Goal: Check status

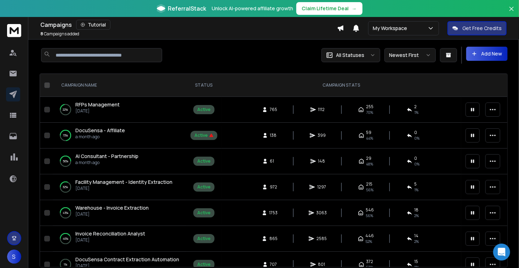
click at [471, 109] on icon at bounding box center [472, 110] width 3 height 4
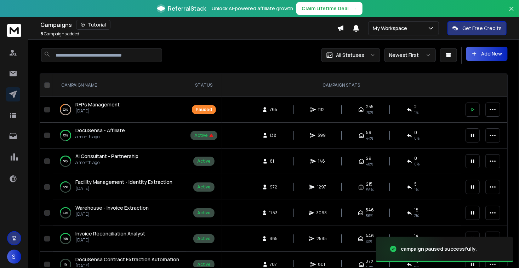
click at [471, 134] on icon at bounding box center [472, 136] width 3 height 4
click at [469, 138] on icon at bounding box center [472, 135] width 6 height 6
click at [469, 161] on icon at bounding box center [472, 161] width 6 height 6
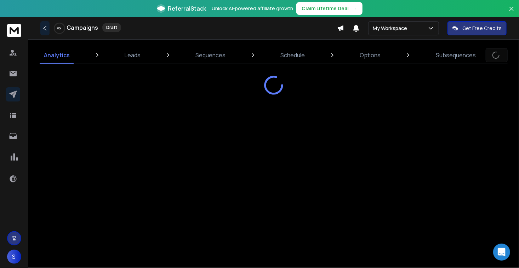
click at [44, 27] on icon at bounding box center [45, 28] width 6 height 6
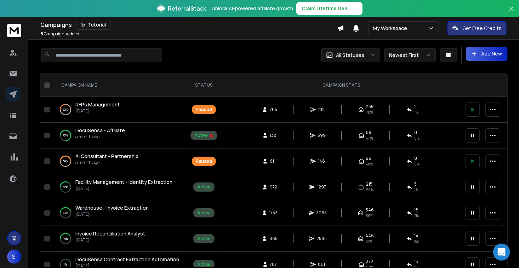
click at [471, 135] on icon at bounding box center [472, 136] width 3 height 4
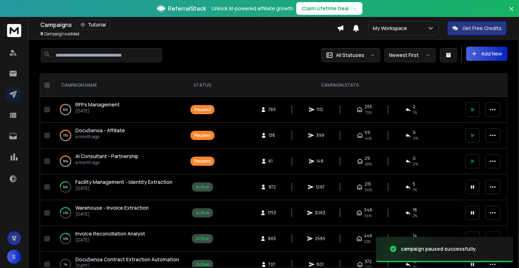
click at [469, 188] on icon at bounding box center [472, 187] width 6 height 6
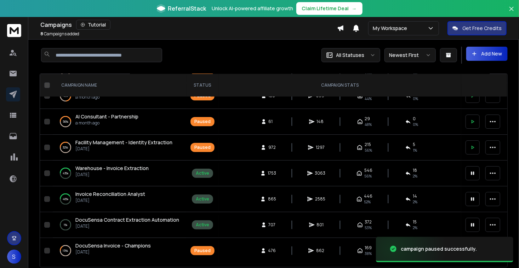
scroll to position [41, 0]
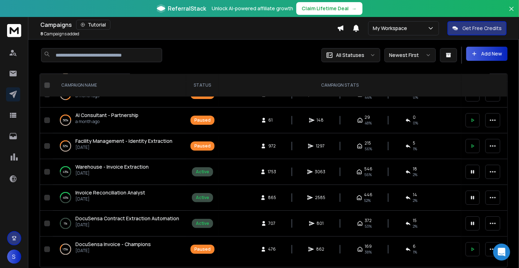
click at [474, 223] on div at bounding box center [482, 224] width 35 height 14
click at [471, 224] on icon at bounding box center [472, 224] width 3 height 4
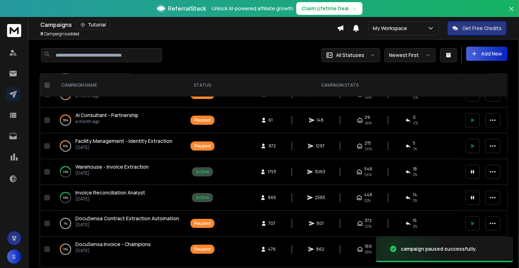
click at [469, 197] on icon at bounding box center [472, 198] width 6 height 6
click at [471, 171] on icon at bounding box center [472, 172] width 3 height 4
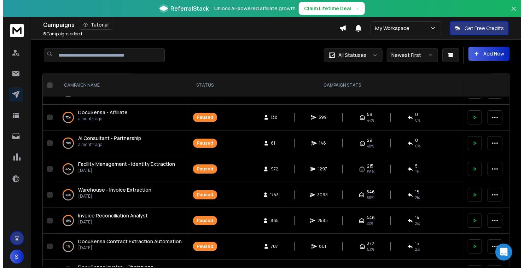
scroll to position [0, 0]
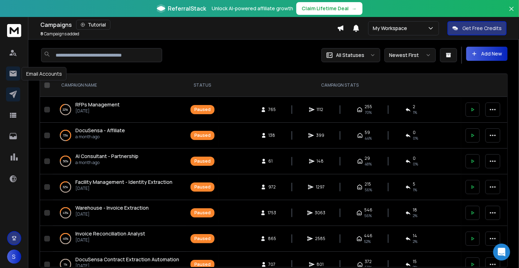
click at [10, 72] on icon at bounding box center [13, 74] width 7 height 6
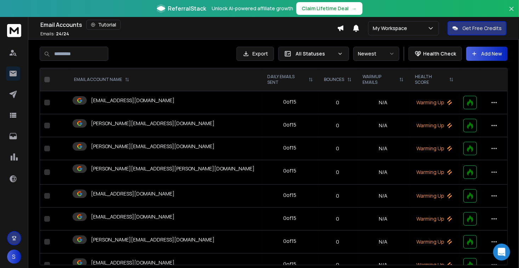
click at [116, 99] on p "[EMAIL_ADDRESS][DOMAIN_NAME]" at bounding box center [133, 100] width 84 height 7
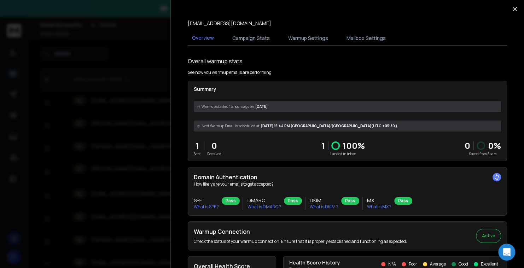
click at [515, 11] on icon "button" at bounding box center [515, 9] width 7 height 7
